Goal: Task Accomplishment & Management: Manage account settings

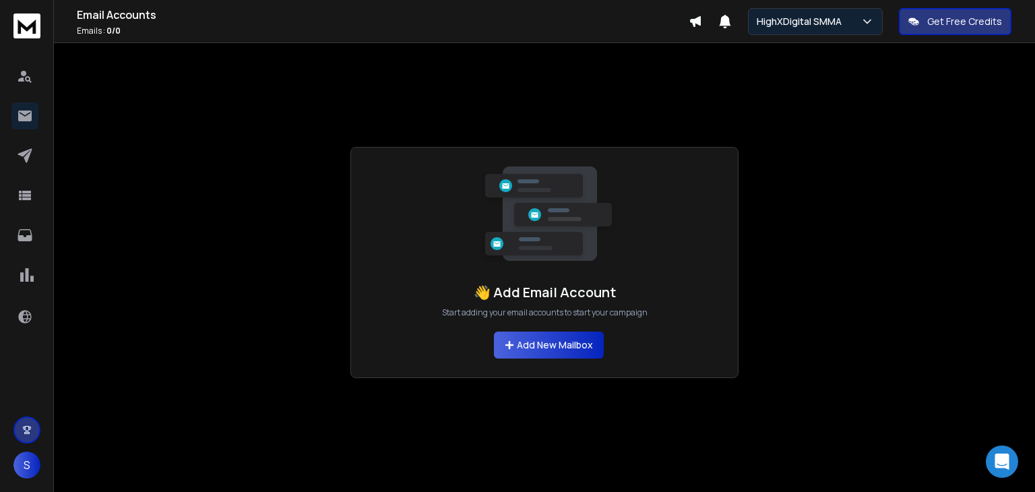
click at [835, 20] on p "HighXDigital SMMA" at bounding box center [802, 21] width 90 height 13
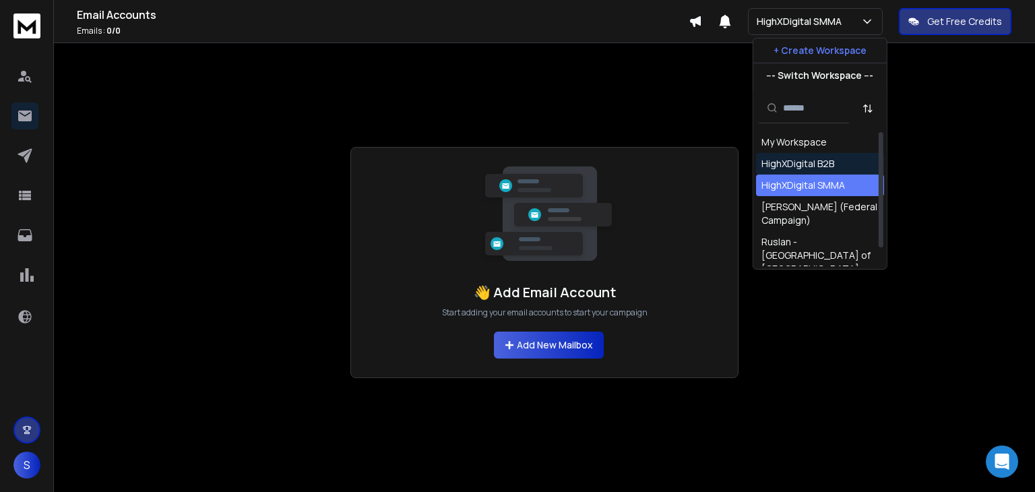
click at [803, 166] on div "HighXDigital B2B" at bounding box center [797, 163] width 73 height 13
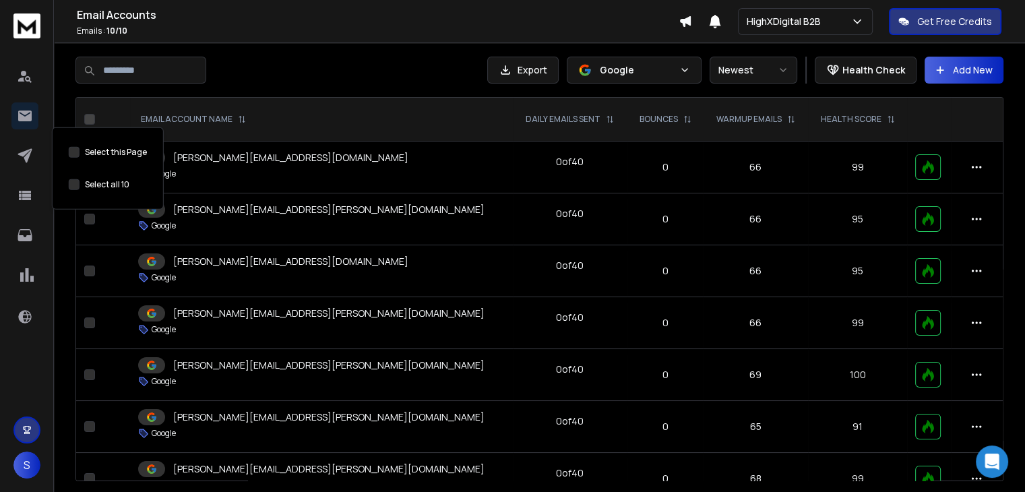
click at [75, 187] on button "Select this Page" at bounding box center [74, 184] width 11 height 11
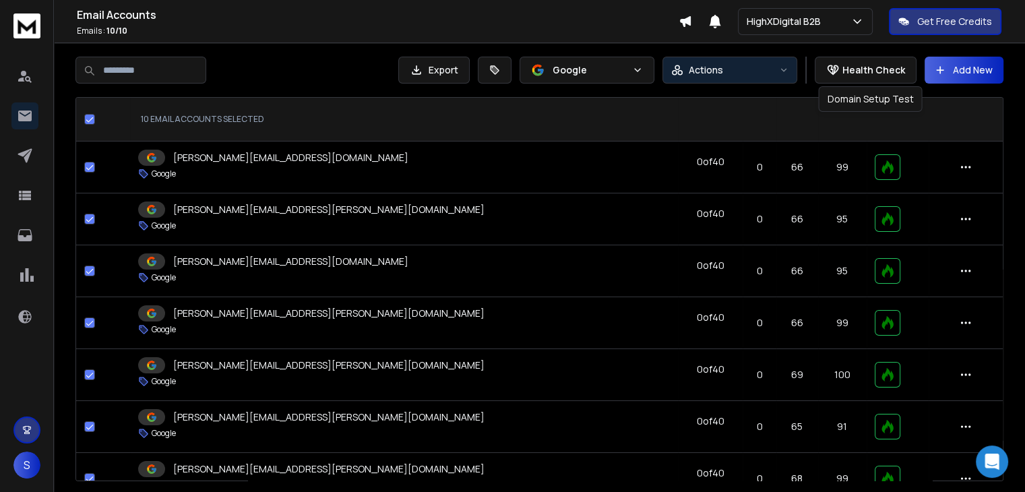
click at [721, 68] on p "Actions" at bounding box center [705, 69] width 34 height 13
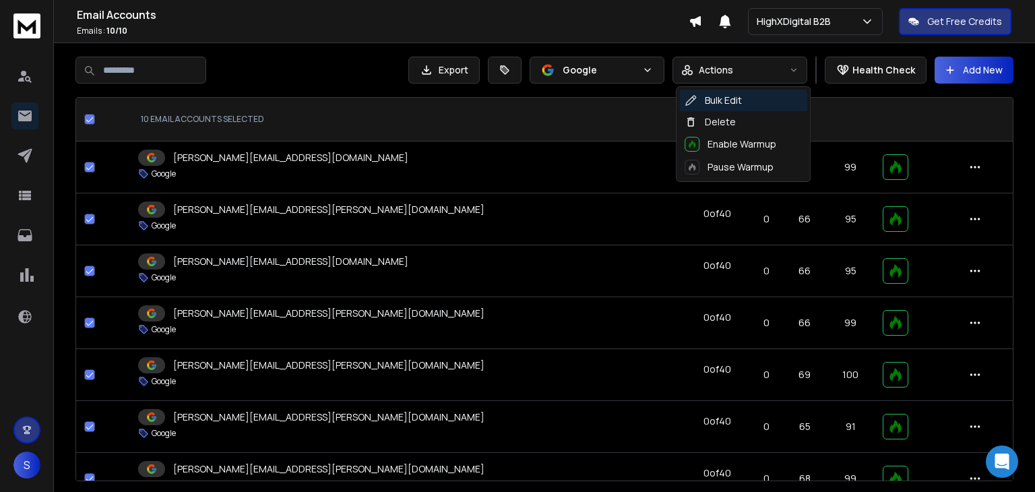
click at [724, 103] on div "Bulk Edit" at bounding box center [712, 100] width 57 height 13
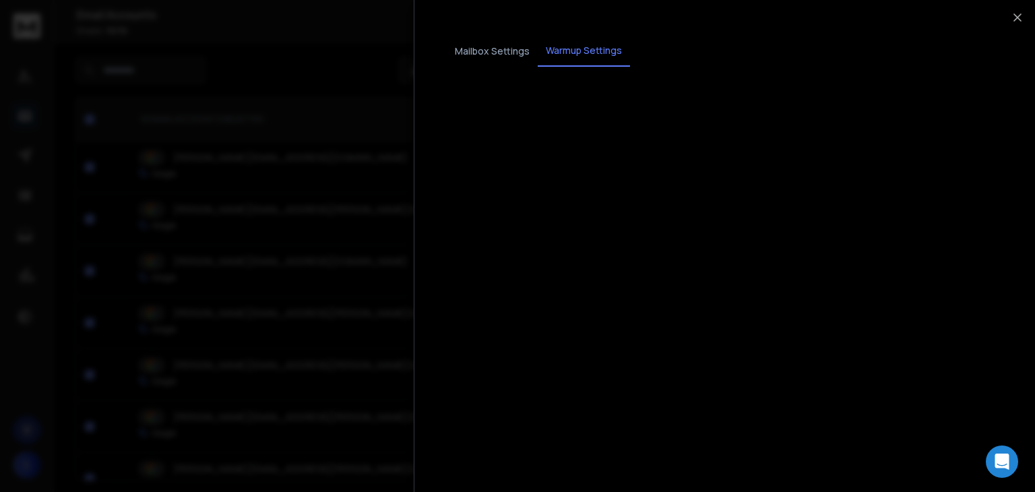
click at [598, 46] on button "Warmup Settings" at bounding box center [584, 51] width 92 height 31
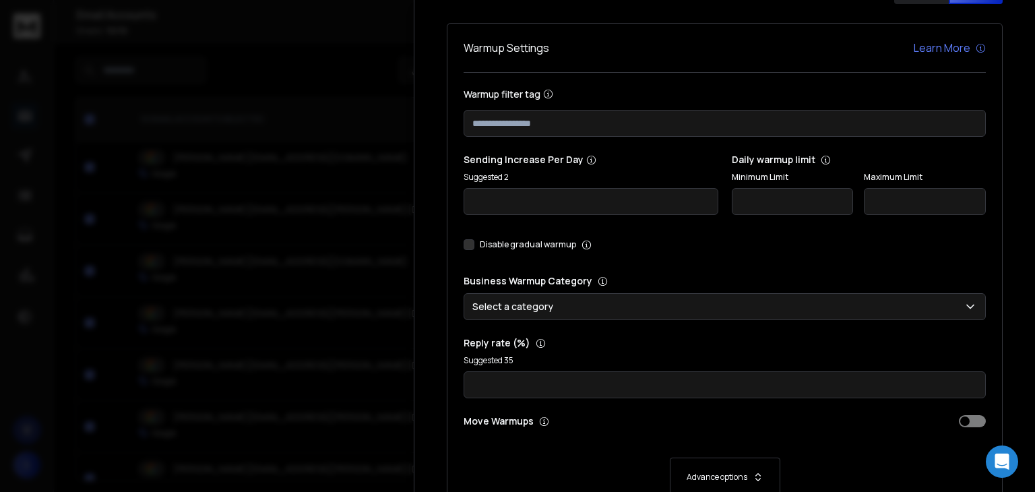
scroll to position [216, 0]
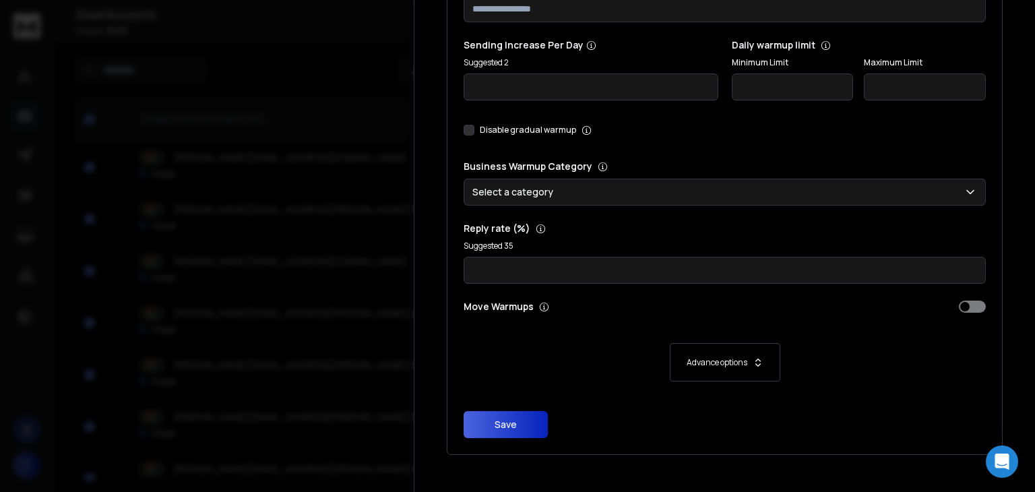
click at [709, 348] on div "Advance options" at bounding box center [725, 362] width 110 height 38
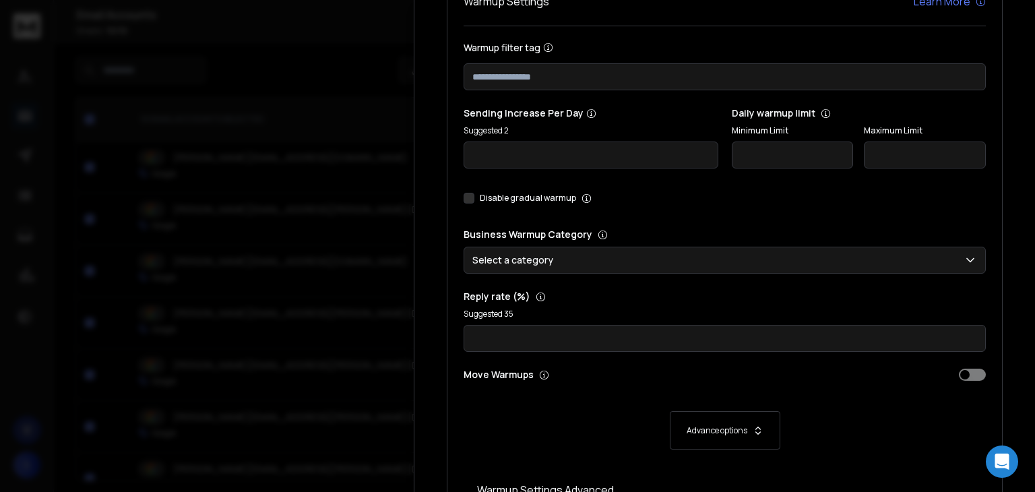
scroll to position [137, 0]
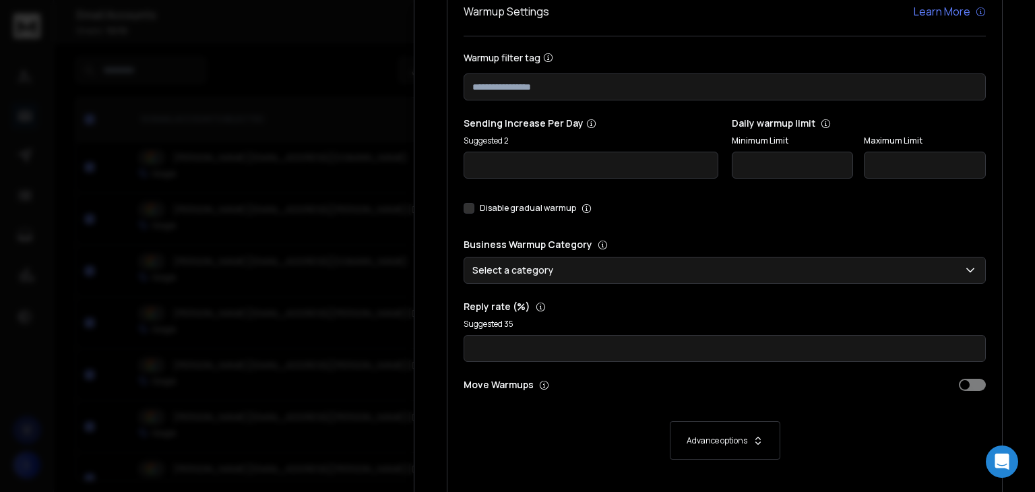
click at [265, 63] on div at bounding box center [517, 246] width 1035 height 492
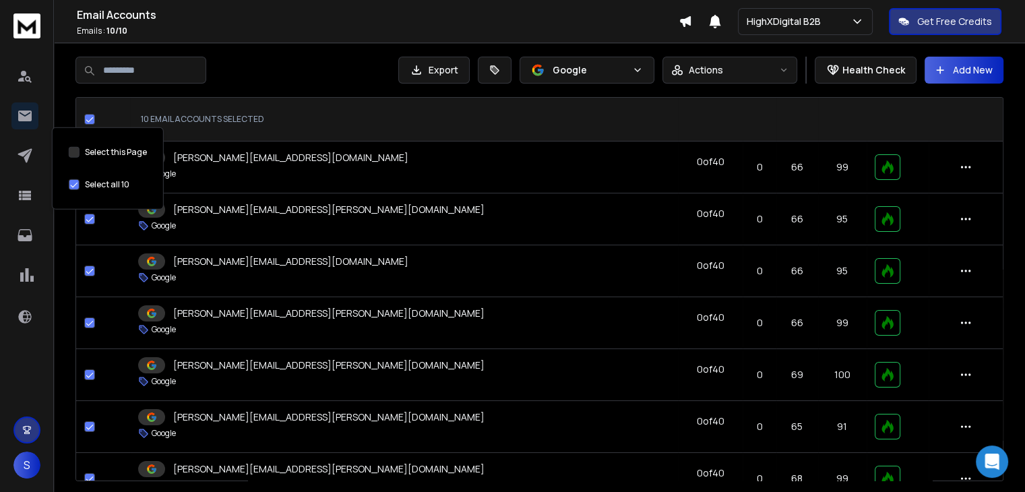
click at [86, 119] on button "Select this Page" at bounding box center [89, 119] width 11 height 11
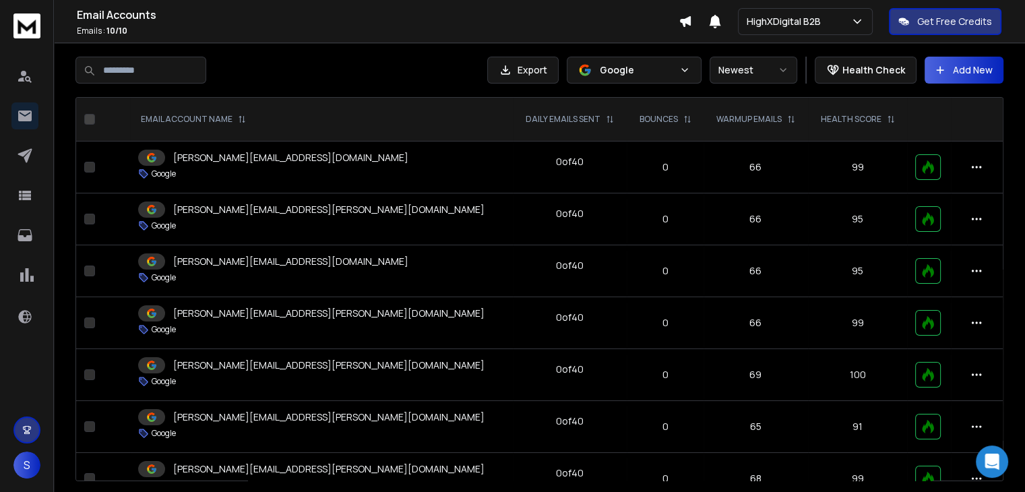
click at [410, 179] on td "[PERSON_NAME][EMAIL_ADDRESS][DOMAIN_NAME] Google" at bounding box center [321, 167] width 383 height 52
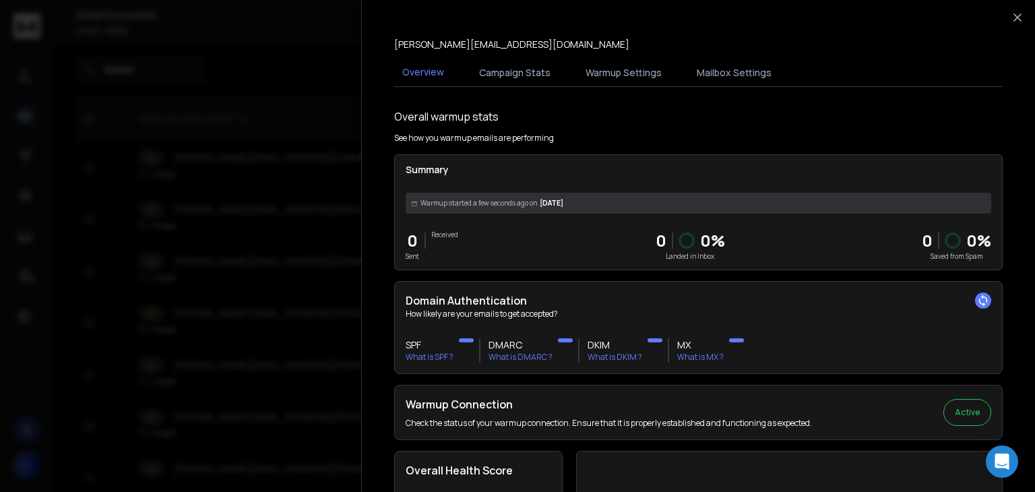
click at [642, 66] on button "Warmup Settings" at bounding box center [623, 73] width 92 height 30
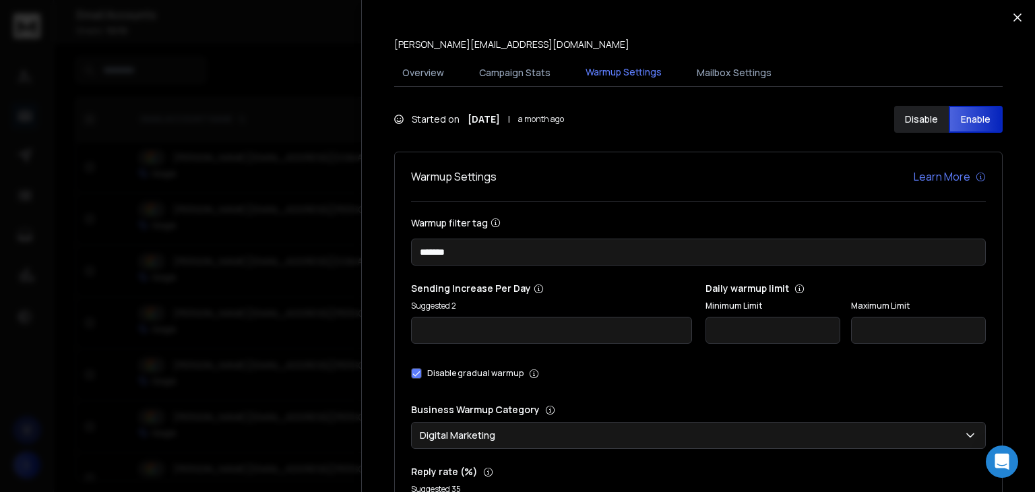
click at [1016, 14] on icon "button" at bounding box center [1017, 17] width 7 height 7
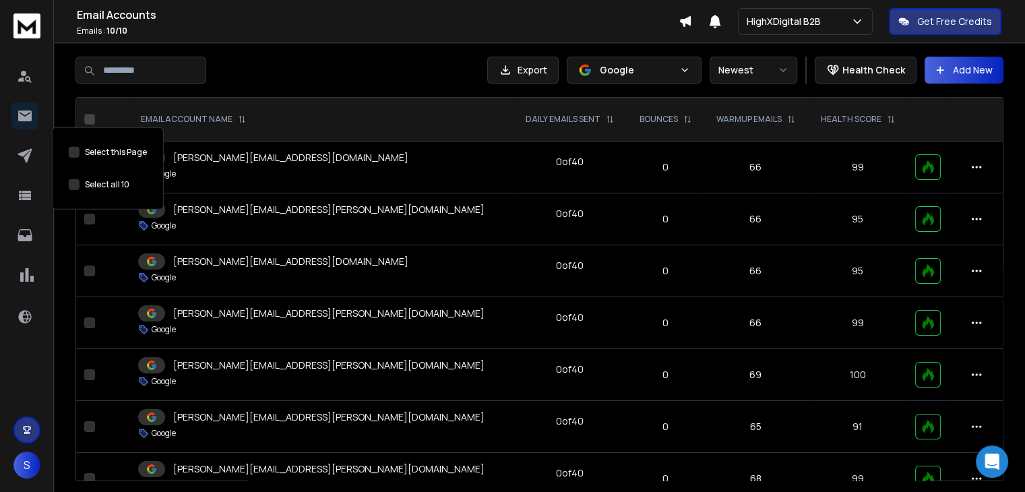
click at [73, 185] on button "Select this Page" at bounding box center [74, 184] width 11 height 11
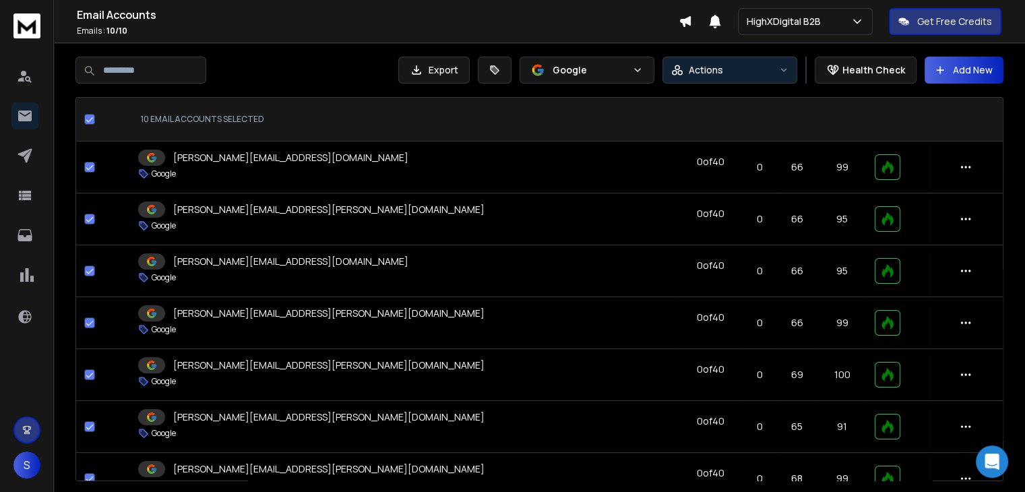
click at [713, 69] on p "Actions" at bounding box center [705, 69] width 34 height 13
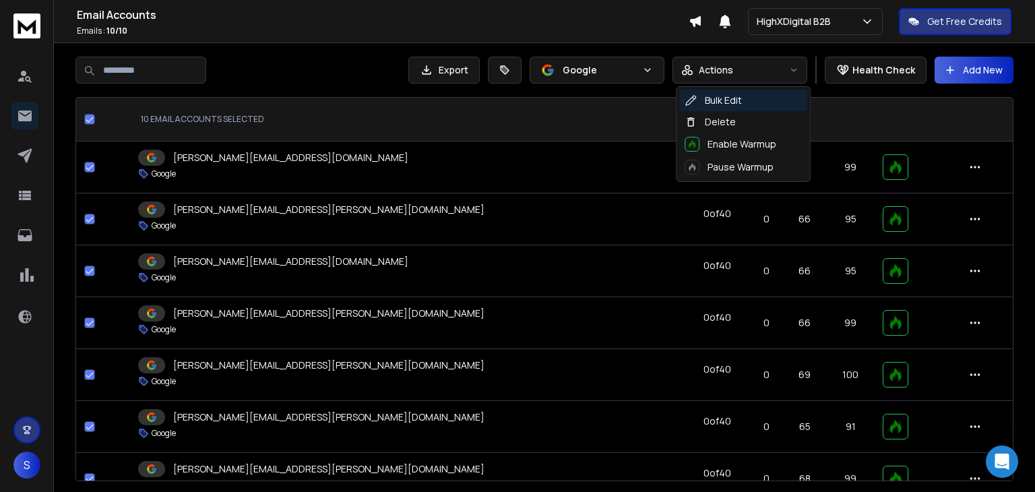
click at [705, 103] on div "Bulk Edit" at bounding box center [712, 100] width 57 height 13
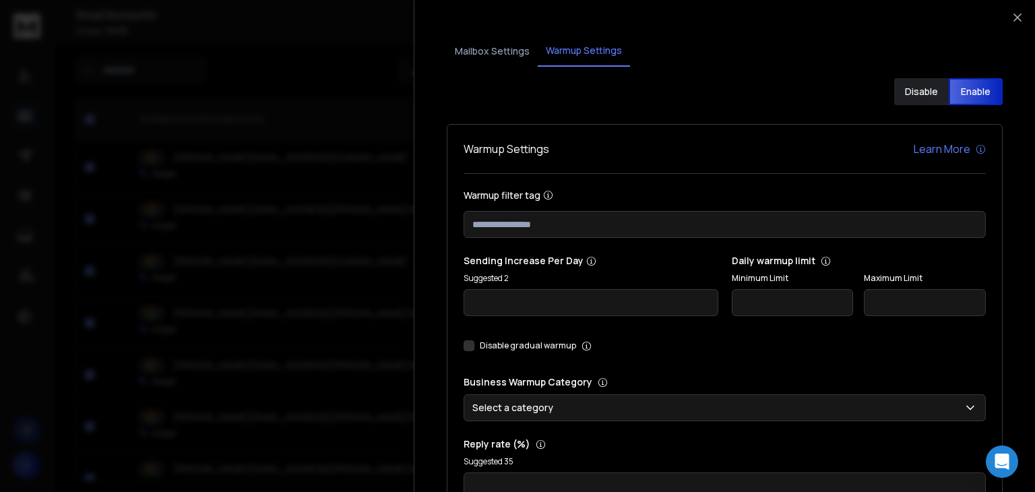
click at [598, 60] on button "Warmup Settings" at bounding box center [584, 51] width 92 height 31
click at [782, 311] on input "number" at bounding box center [793, 302] width 122 height 27
type input "*"
click at [911, 303] on input "number" at bounding box center [925, 302] width 122 height 27
drag, startPoint x: 885, startPoint y: 297, endPoint x: 846, endPoint y: 300, distance: 38.5
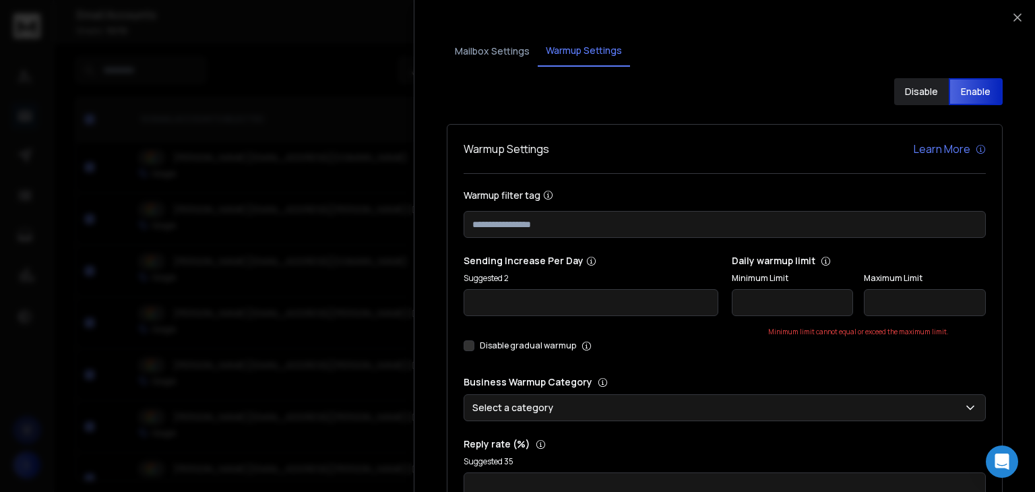
click at [846, 300] on div "Minimum Limit * Maximum Limit * Minimum limit cannot equal or exceed the maximu…" at bounding box center [859, 294] width 254 height 43
type input "**"
click at [499, 305] on input "number" at bounding box center [590, 302] width 254 height 27
click at [468, 349] on button "Disable gradual warmup" at bounding box center [468, 345] width 11 height 11
drag, startPoint x: 521, startPoint y: 305, endPoint x: 450, endPoint y: 301, distance: 70.9
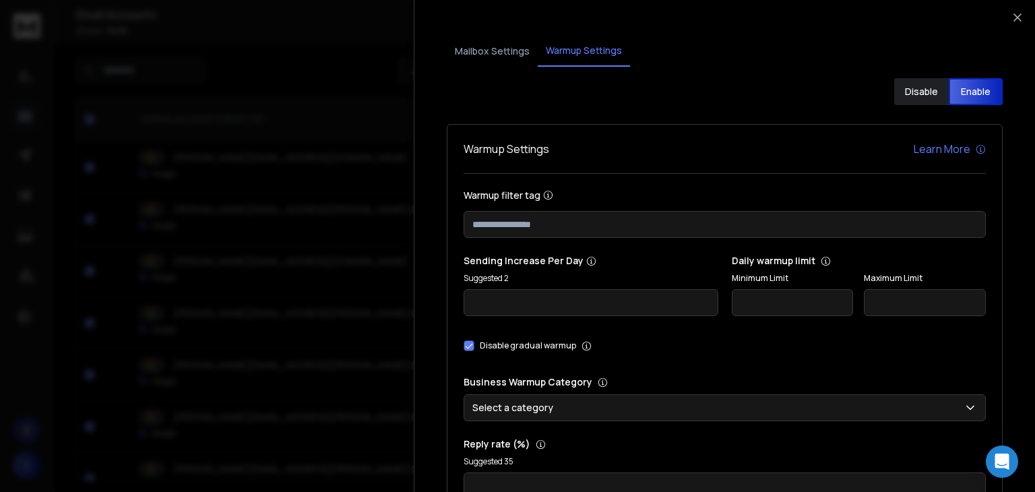
click at [450, 301] on div "Warmup Settings Learn More Warmup filter tag Sending Increase Per Day Suggested…" at bounding box center [725, 447] width 556 height 646
type input "*"
click at [680, 68] on div "Mailbox Settings Warmup Settings Disable Enable Warmup Settings Learn More Warm…" at bounding box center [725, 404] width 556 height 732
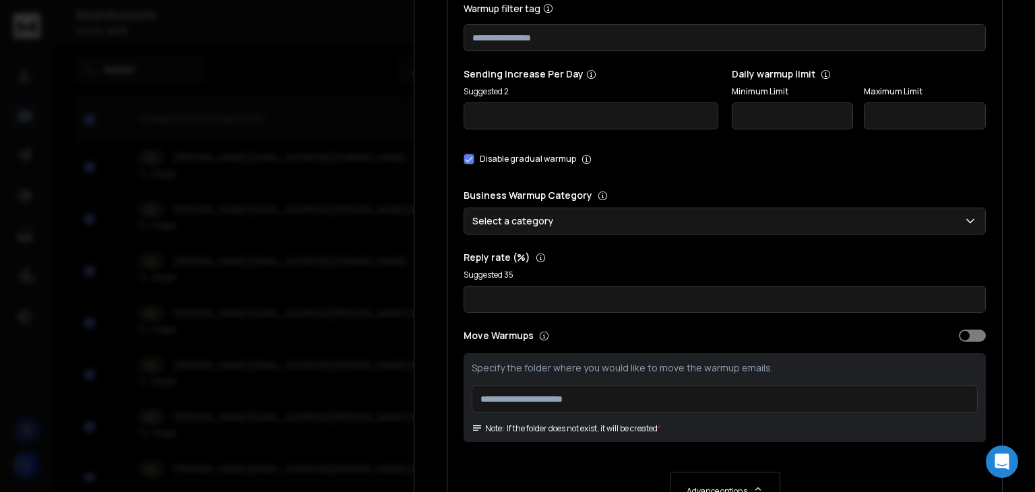
scroll to position [315, 0]
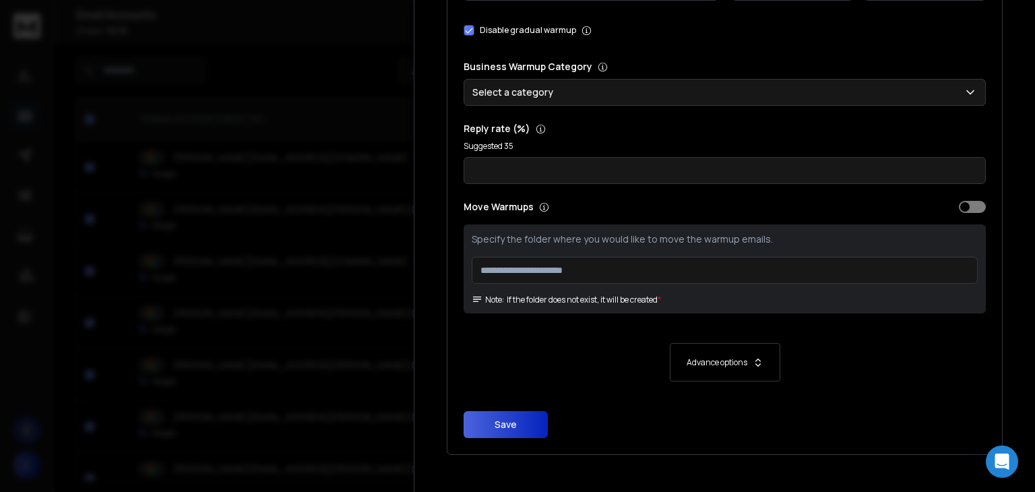
click at [499, 159] on input "number" at bounding box center [724, 170] width 522 height 27
click at [489, 424] on button "Save" at bounding box center [505, 424] width 84 height 27
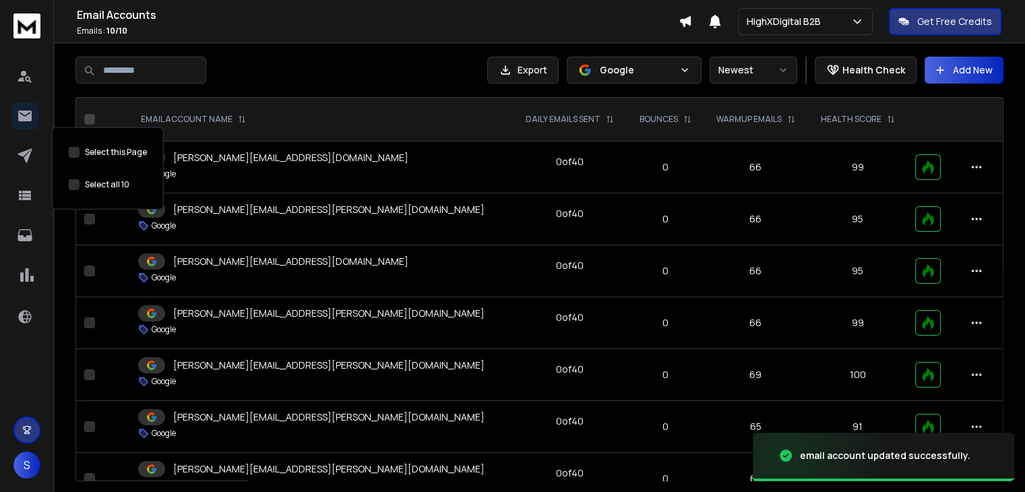
click at [69, 188] on button "Select this Page" at bounding box center [74, 184] width 11 height 11
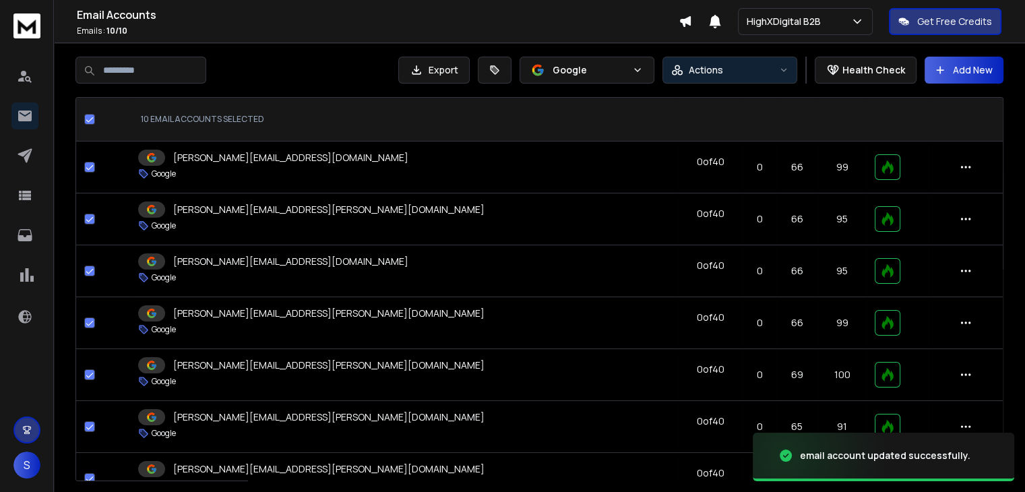
click at [782, 65] on icon "button" at bounding box center [783, 70] width 9 height 11
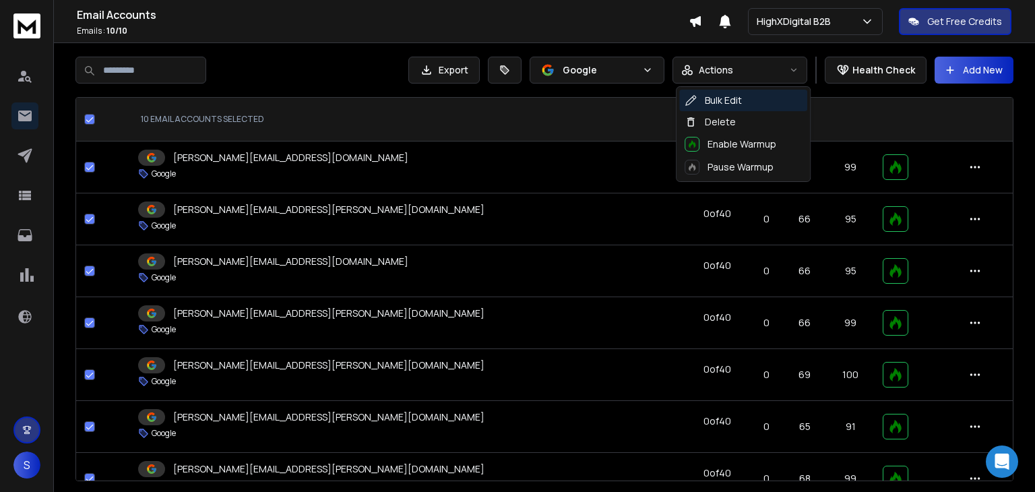
click at [725, 106] on div "Bulk Edit" at bounding box center [712, 100] width 57 height 13
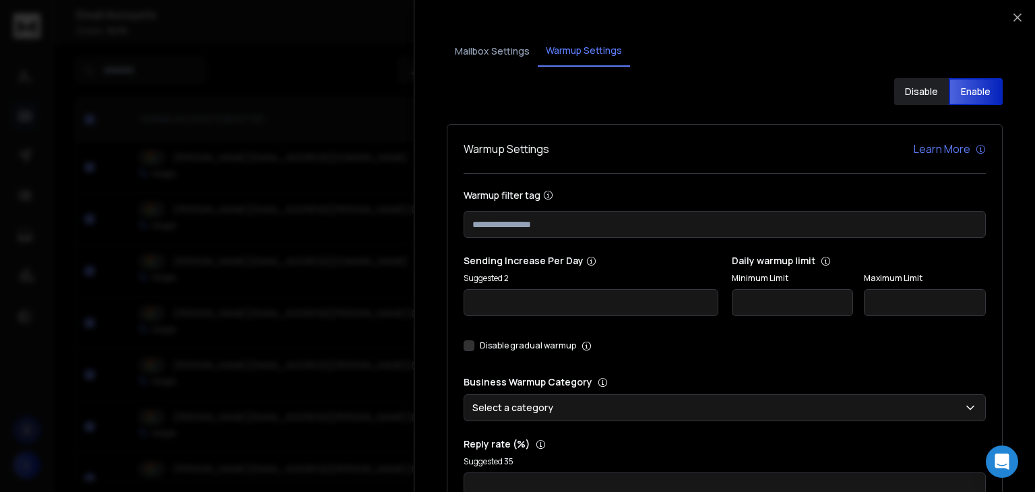
click at [566, 44] on button "Warmup Settings" at bounding box center [584, 51] width 92 height 31
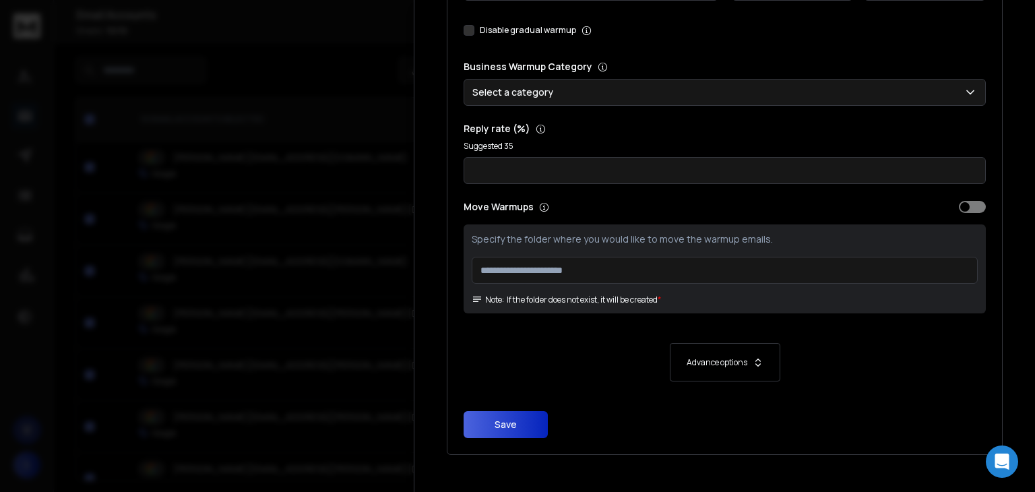
click at [690, 346] on div "Advance options" at bounding box center [725, 362] width 110 height 38
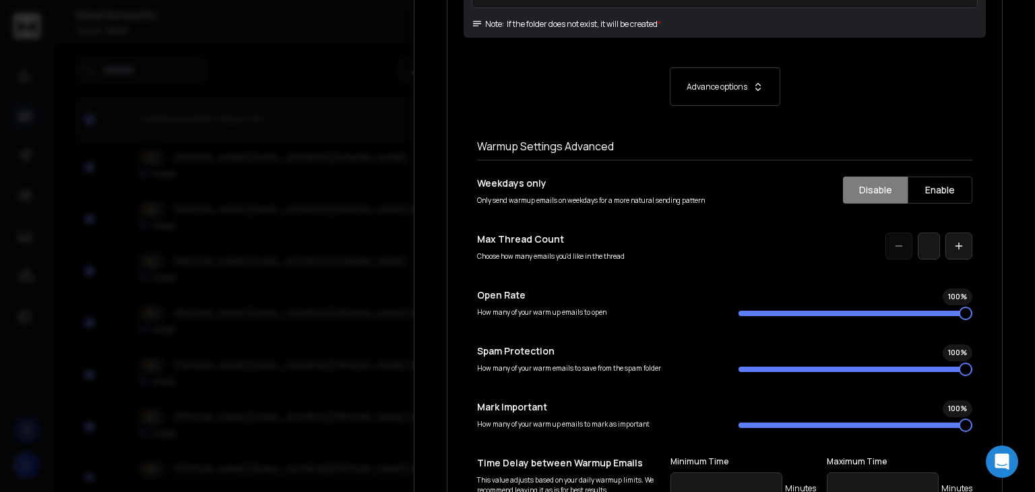
scroll to position [0, 0]
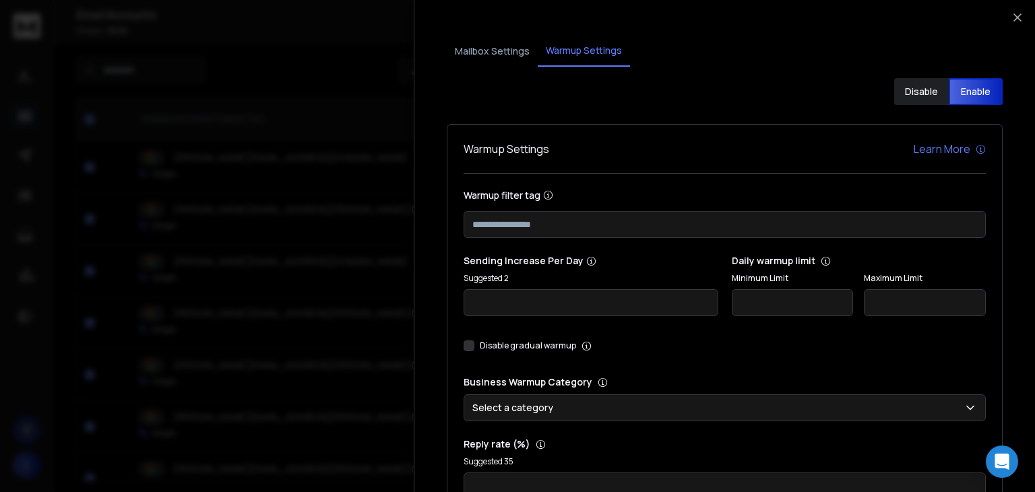
click at [100, 125] on div at bounding box center [517, 246] width 1035 height 492
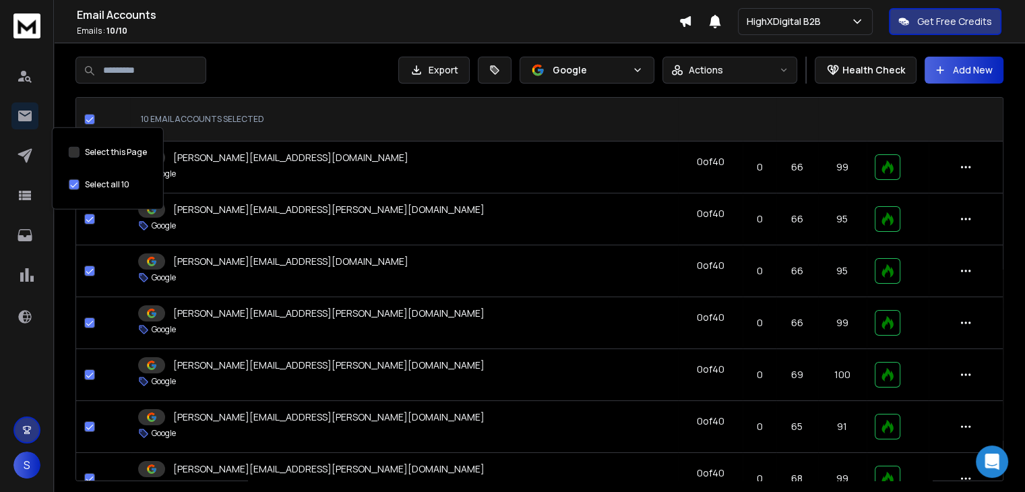
click at [86, 123] on button "Select this Page" at bounding box center [89, 119] width 11 height 11
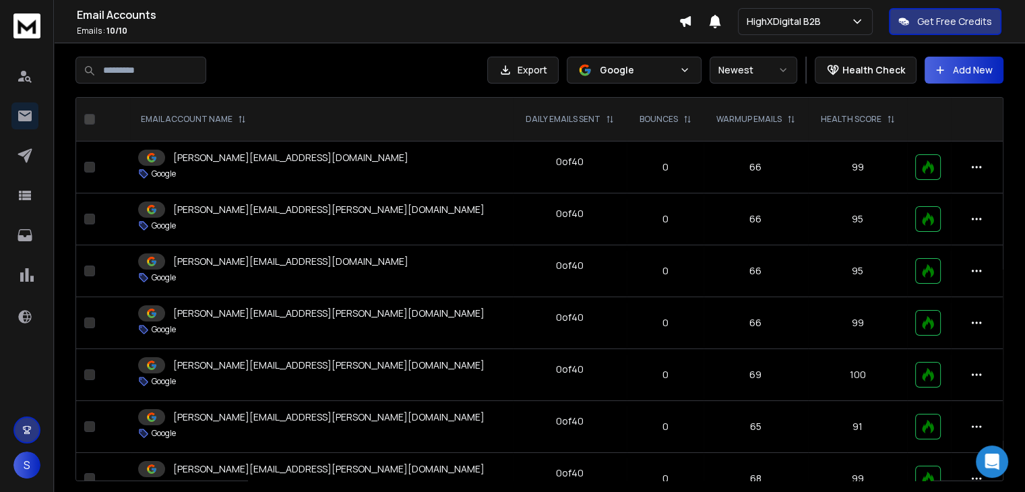
click at [513, 154] on td "0 of 40" at bounding box center [570, 158] width 115 height 35
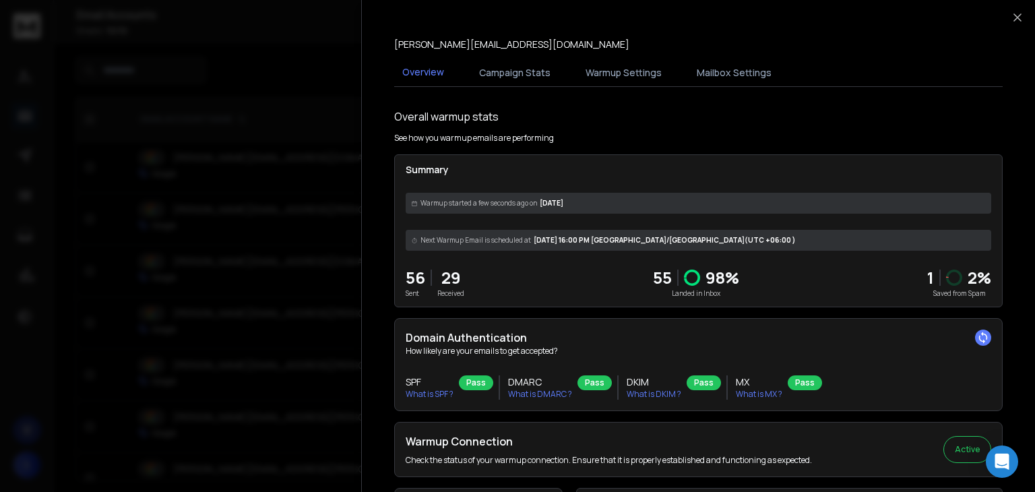
click at [607, 65] on button "Warmup Settings" at bounding box center [623, 73] width 92 height 30
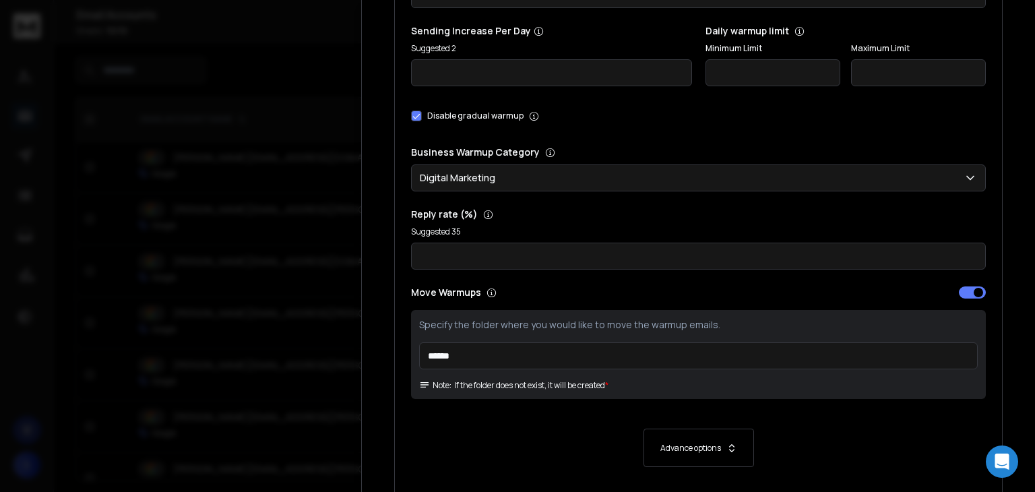
scroll to position [344, 0]
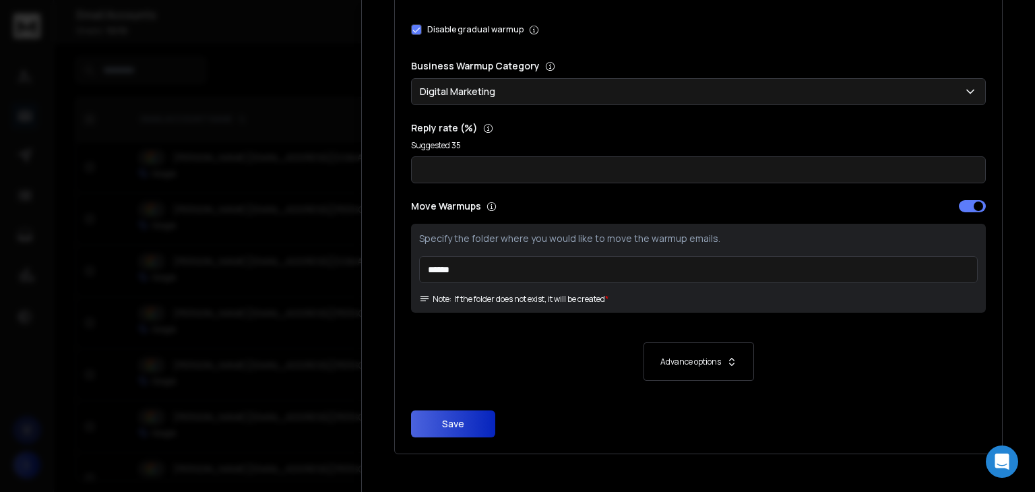
click at [665, 357] on p "Advance options" at bounding box center [690, 361] width 61 height 11
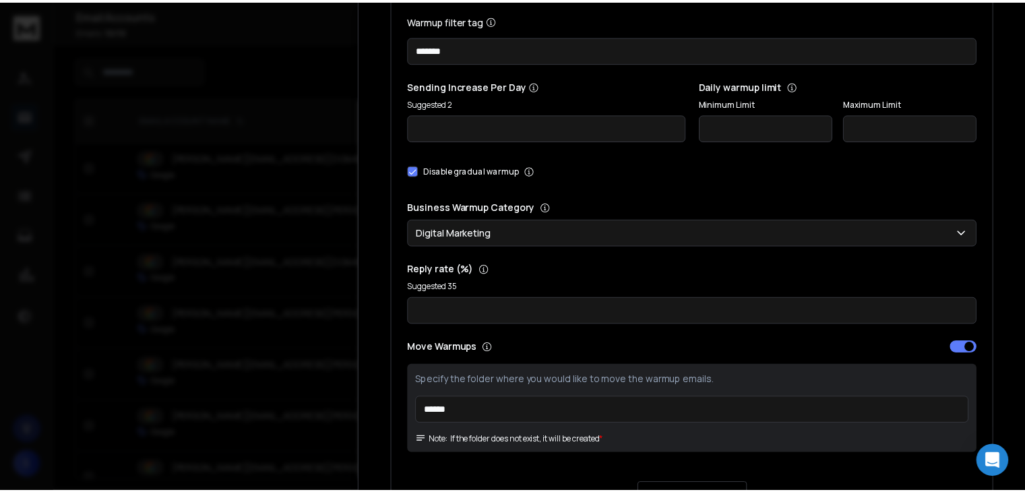
scroll to position [0, 0]
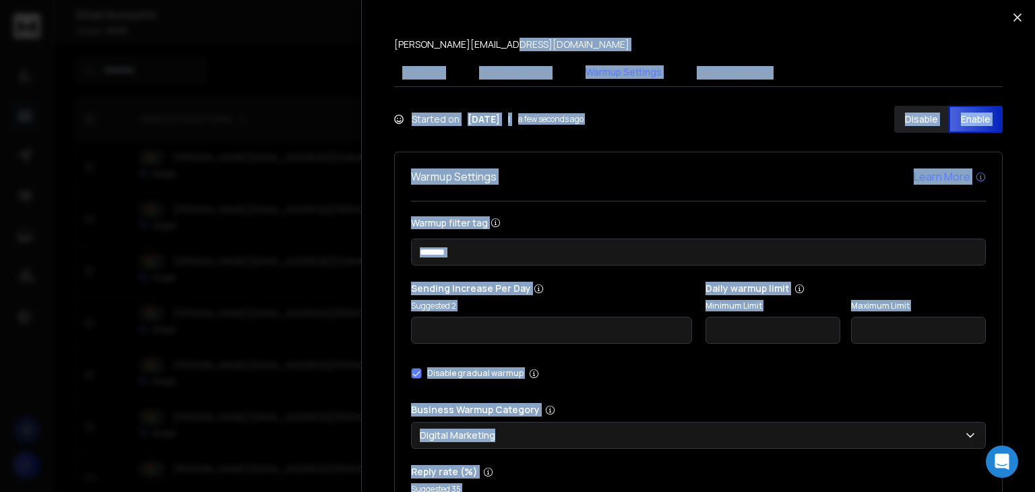
drag, startPoint x: 1021, startPoint y: 14, endPoint x: 1015, endPoint y: 18, distance: 7.5
click at [1015, 18] on div "Multi Select Table Sheet [PERSON_NAME][EMAIL_ADDRESS][DOMAIN_NAME] Overview Cam…" at bounding box center [698, 246] width 674 height 492
click at [1015, 18] on icon "button" at bounding box center [1016, 17] width 13 height 13
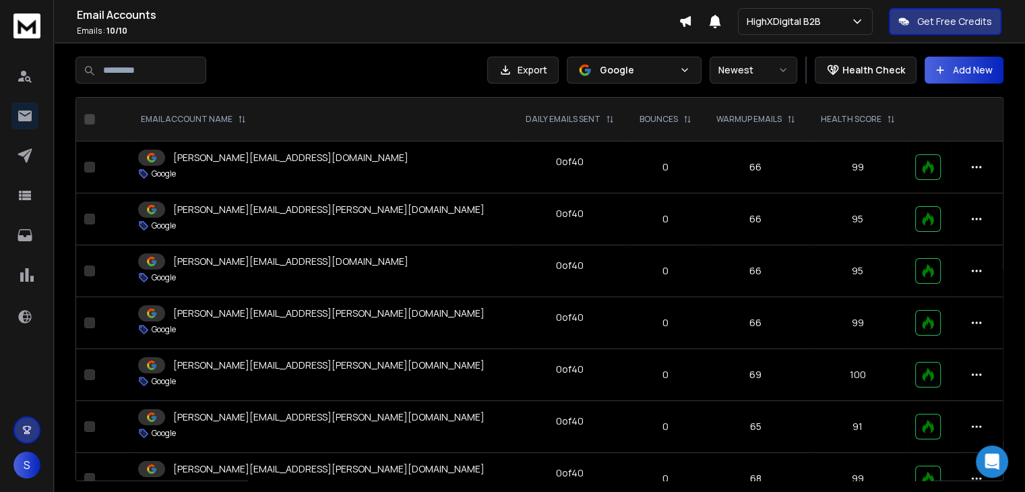
click at [299, 67] on div at bounding box center [277, 70] width 404 height 27
click at [18, 149] on icon at bounding box center [25, 156] width 16 height 16
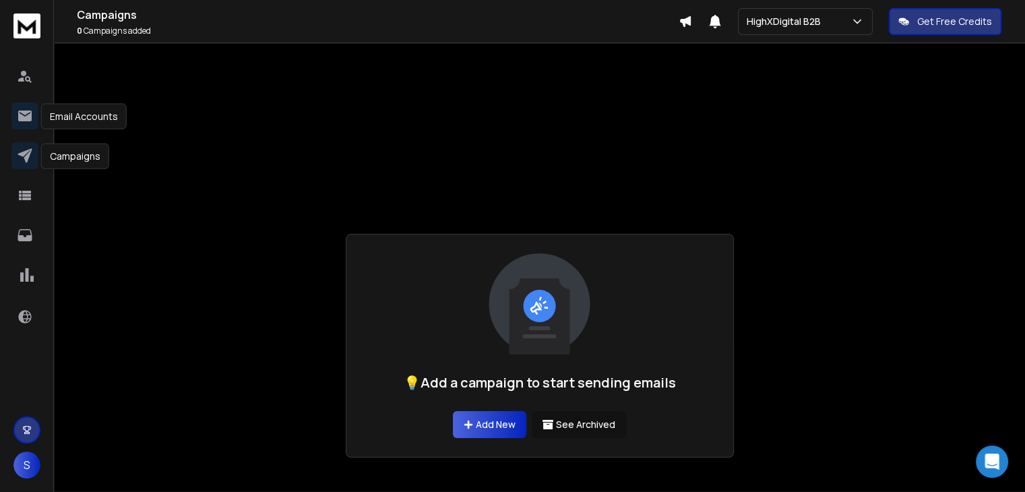
click at [30, 117] on icon at bounding box center [24, 115] width 13 height 11
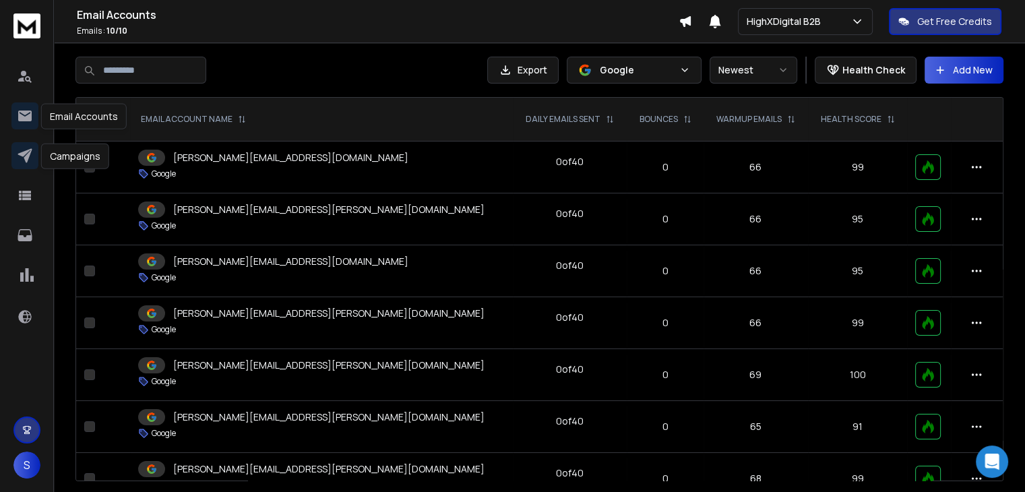
click at [27, 150] on icon at bounding box center [25, 155] width 14 height 14
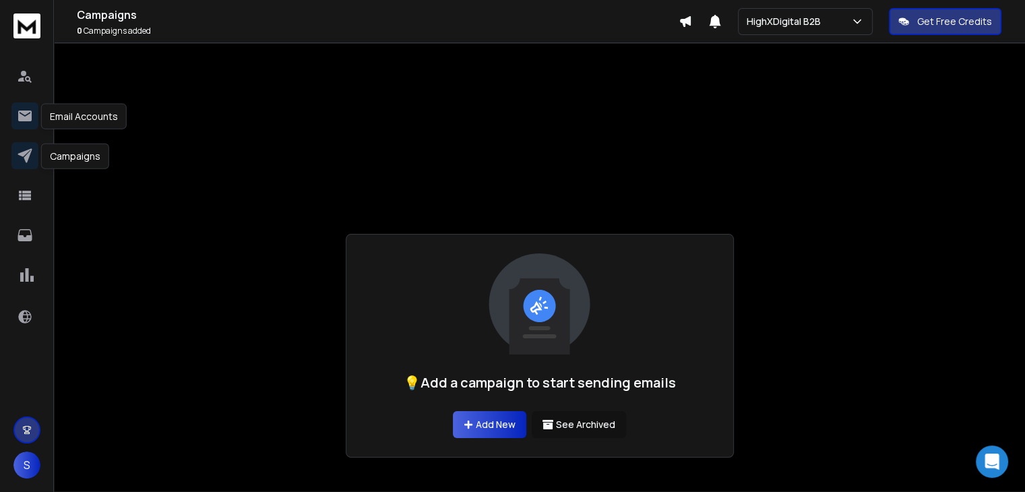
click at [37, 106] on link at bounding box center [24, 115] width 27 height 27
